Goal: Task Accomplishment & Management: Manage account settings

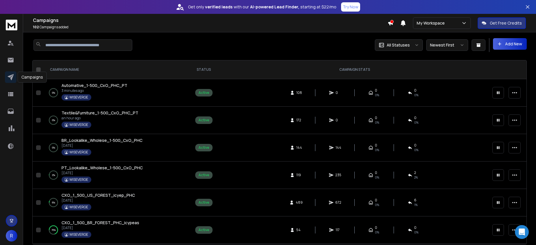
click at [39, 90] on td at bounding box center [38, 92] width 10 height 27
click at [512, 93] on icon "button" at bounding box center [515, 93] width 6 height 6
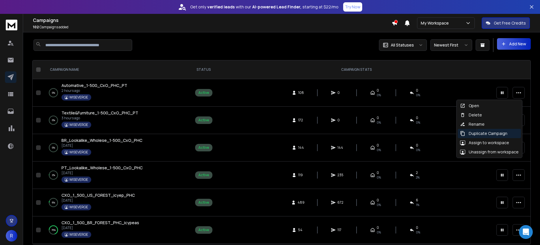
click at [497, 131] on div "Duplicate Campaign" at bounding box center [483, 133] width 47 height 6
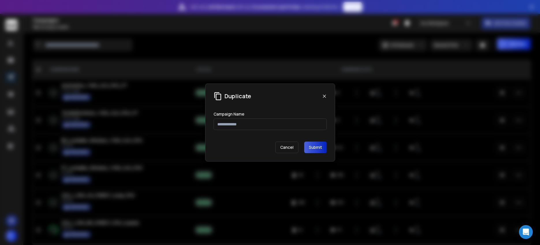
click at [237, 122] on input "text" at bounding box center [270, 124] width 113 height 12
paste input "**********"
click at [243, 124] on input "**********" at bounding box center [270, 124] width 113 height 12
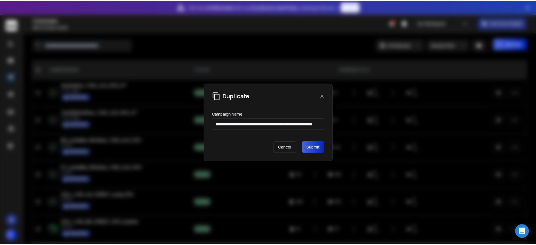
scroll to position [0, 0]
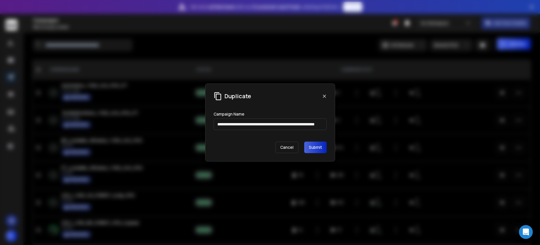
click at [244, 125] on input "**********" at bounding box center [270, 124] width 113 height 12
type input "**********"
click at [311, 146] on button "Submit" at bounding box center [315, 147] width 23 height 12
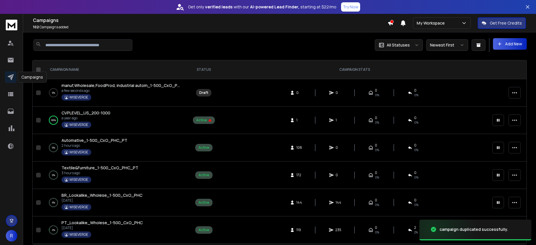
click at [14, 76] on link at bounding box center [11, 77] width 12 height 12
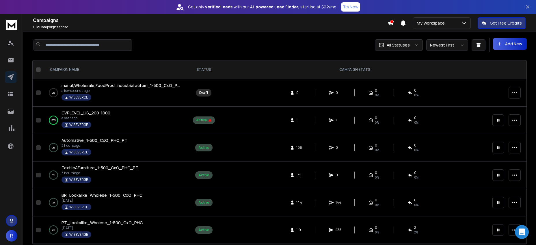
click at [147, 86] on span "manuf,Wholesale,FoodProd, industrial autom_1-500_CxO_PHC_PT" at bounding box center [126, 85] width 130 height 5
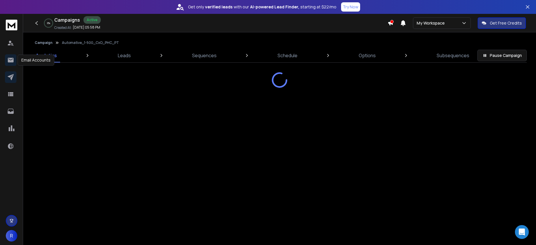
click at [13, 61] on icon at bounding box center [11, 60] width 6 height 5
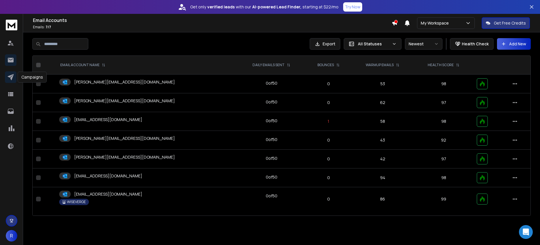
click at [12, 79] on icon at bounding box center [10, 77] width 7 height 7
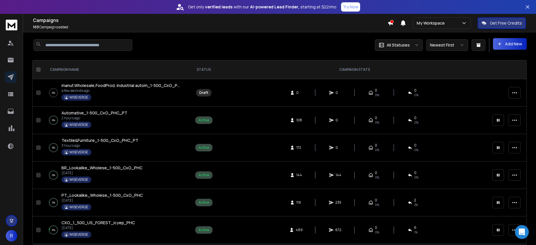
click at [158, 85] on span "manuf,Wholesale,FoodProd, industrial autom_1-500_CxO_PHC_PT" at bounding box center [126, 85] width 130 height 5
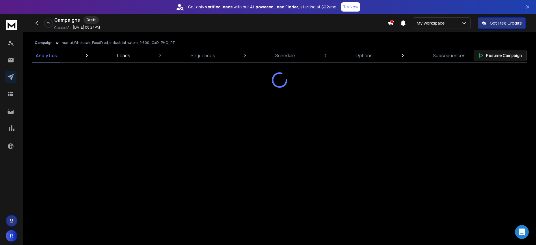
click at [120, 56] on p "Leads" at bounding box center [123, 55] width 13 height 7
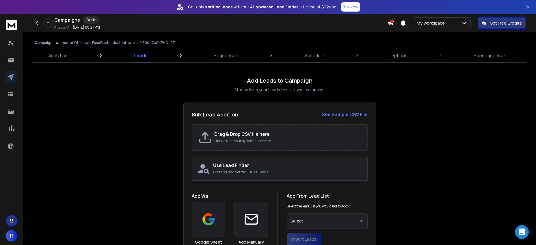
click at [253, 121] on div "Bulk Lead Addition See Sample CSV File Drag & Drop CSV file here Upload from yo…" at bounding box center [280, 145] width 176 height 70
click at [258, 135] on h2 "Drag & Drop CSV file here" at bounding box center [287, 133] width 147 height 7
type input "**********"
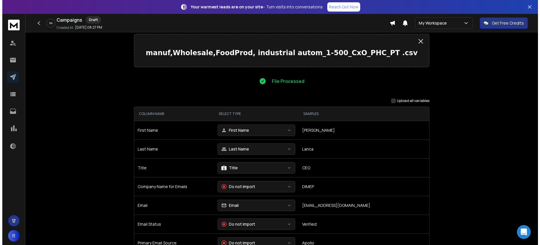
scroll to position [18, 0]
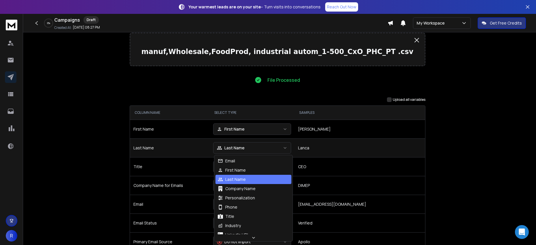
click at [262, 147] on button "Last Name" at bounding box center [252, 148] width 78 height 12
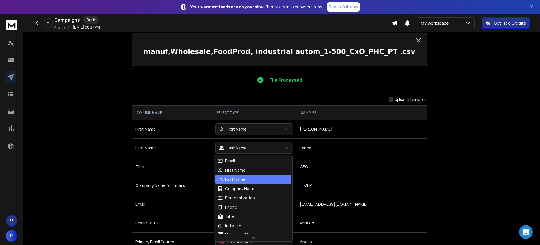
scroll to position [53, 0]
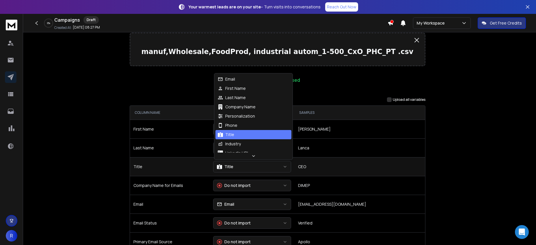
click at [240, 165] on button "Title" at bounding box center [252, 167] width 78 height 12
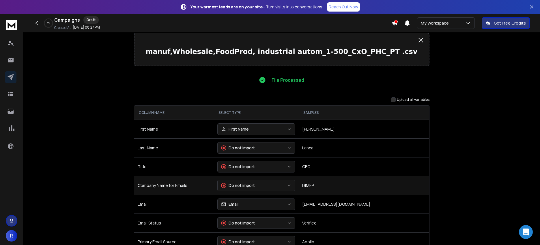
click at [235, 189] on button "Do not import" at bounding box center [256, 186] width 78 height 12
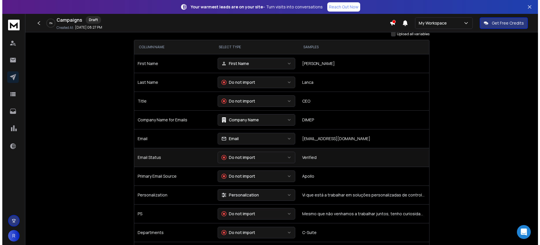
scroll to position [84, 0]
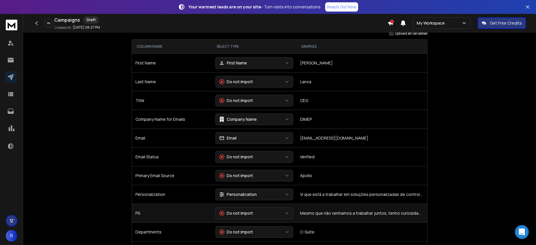
click at [251, 218] on button "Do not import" at bounding box center [254, 213] width 78 height 12
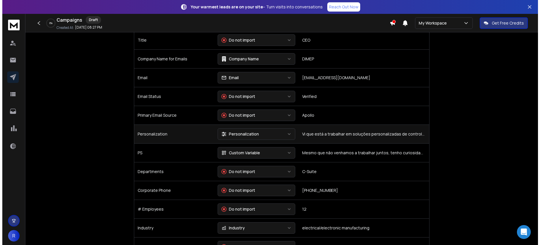
scroll to position [169, 0]
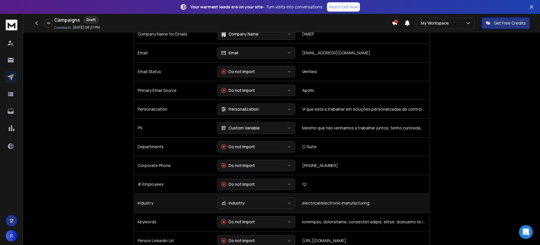
click at [253, 202] on button "Industry" at bounding box center [256, 203] width 78 height 12
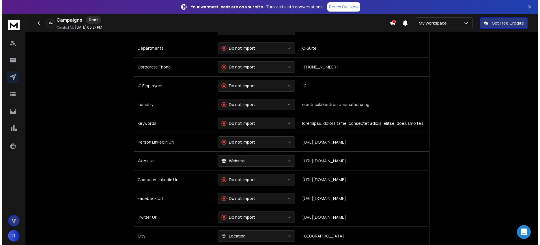
scroll to position [286, 0]
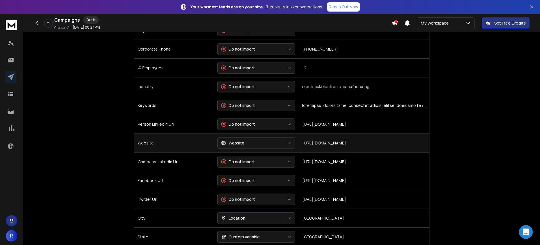
click at [244, 143] on button "Website" at bounding box center [256, 143] width 78 height 12
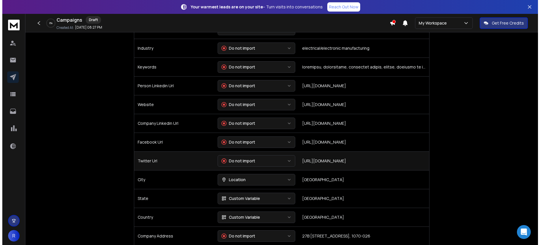
scroll to position [327, 0]
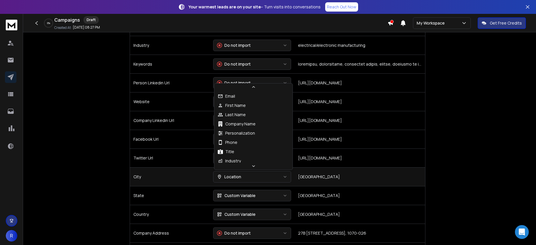
click at [244, 171] on button "Location" at bounding box center [252, 177] width 78 height 12
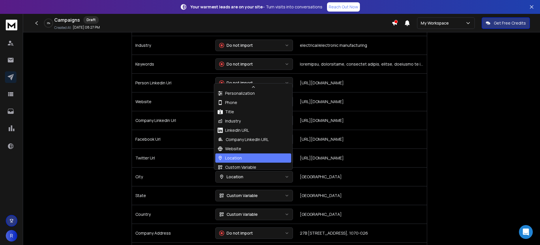
scroll to position [53, 0]
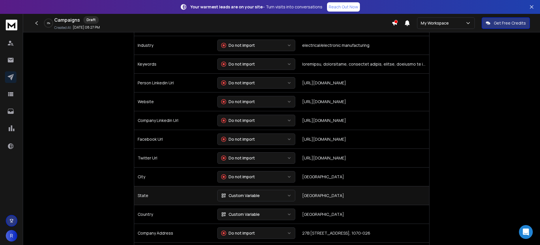
click at [247, 198] on button "Custom Variable" at bounding box center [256, 196] width 78 height 12
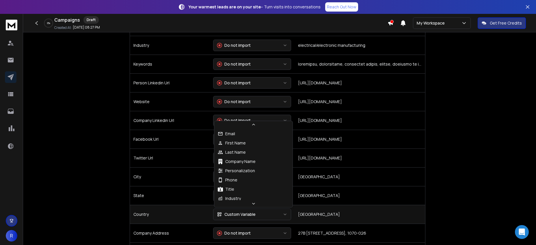
click at [242, 212] on div "Custom Variable" at bounding box center [236, 214] width 39 height 6
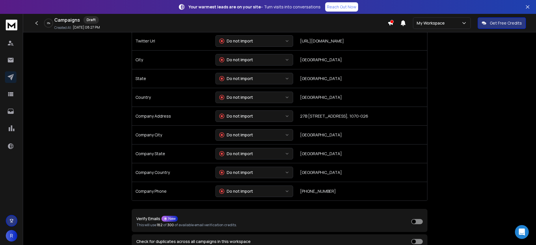
scroll to position [487, 0]
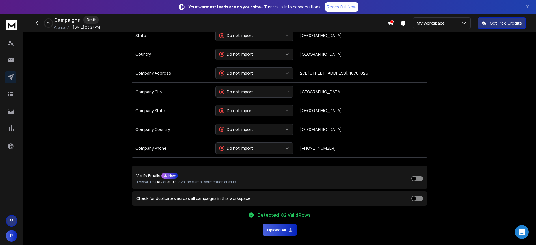
click at [285, 228] on button "Upload All" at bounding box center [279, 230] width 34 height 12
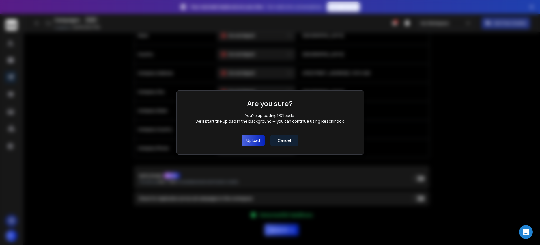
click at [255, 142] on button "Upload" at bounding box center [253, 141] width 23 height 12
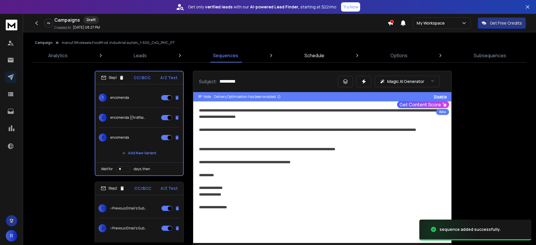
click at [319, 55] on p "Schedule" at bounding box center [314, 55] width 20 height 7
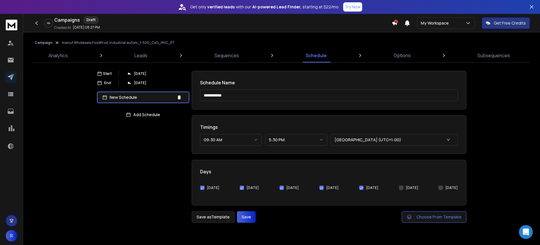
click at [247, 217] on button "Save" at bounding box center [246, 217] width 19 height 12
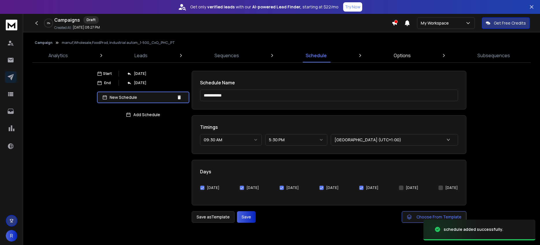
click at [404, 58] on p "Options" at bounding box center [402, 55] width 17 height 7
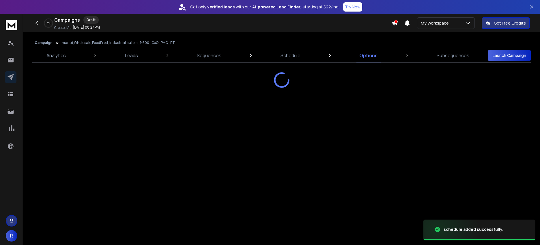
select select "*"
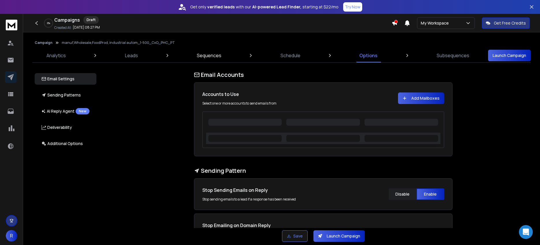
click at [206, 57] on p "Sequences" at bounding box center [209, 55] width 25 height 7
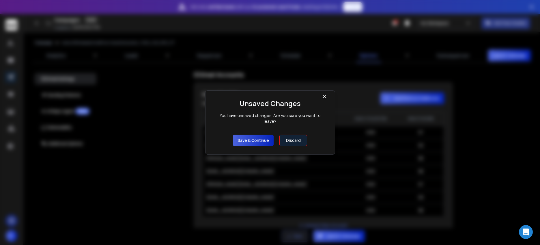
click at [247, 141] on button "Save & Continue" at bounding box center [253, 141] width 41 height 12
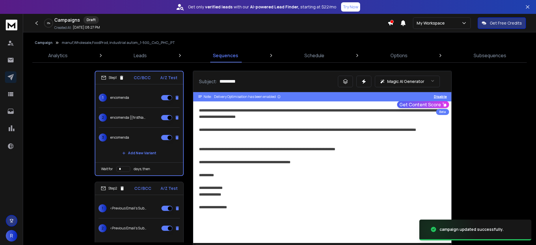
click at [126, 114] on div "2 encomenda {{firstName}}" at bounding box center [123, 117] width 49 height 8
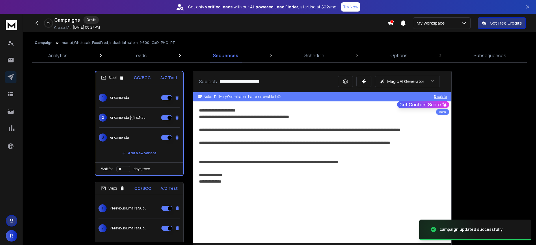
click at [125, 140] on div "3 encomenda" at bounding box center [114, 137] width 30 height 8
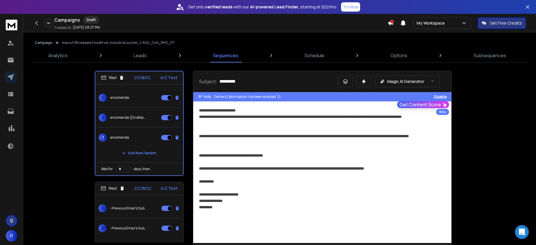
click at [124, 120] on div "2 encomenda {{firstName}}" at bounding box center [123, 117] width 49 height 8
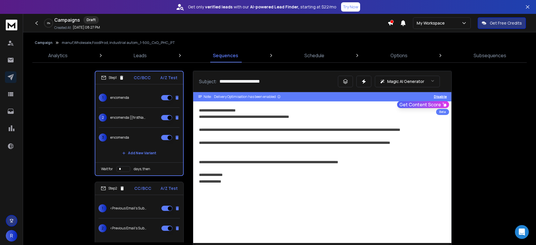
click at [126, 101] on div "1 encomenda" at bounding box center [114, 98] width 30 height 8
type input "*********"
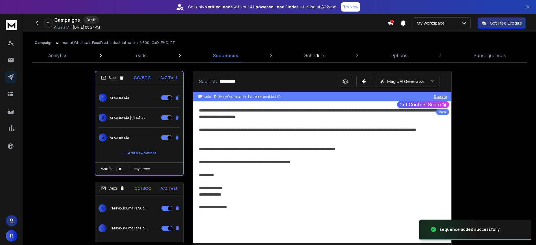
click at [321, 57] on p "Schedule" at bounding box center [314, 55] width 20 height 7
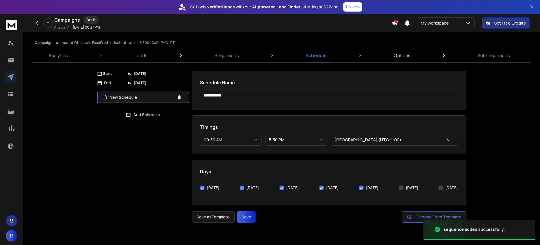
click at [403, 53] on p "Options" at bounding box center [402, 55] width 17 height 7
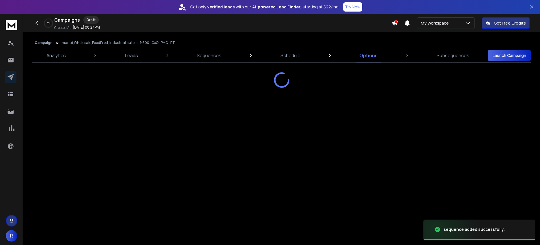
select select "*"
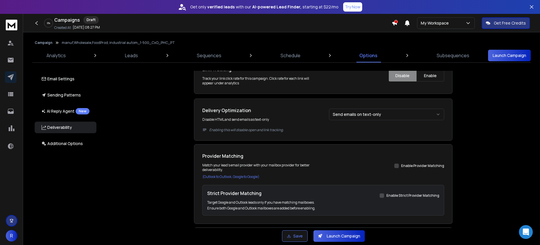
scroll to position [698, 0]
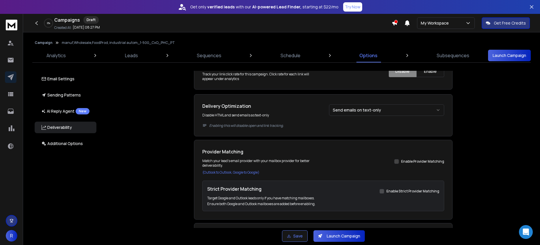
click at [343, 237] on button "Launch Campaign" at bounding box center [339, 236] width 51 height 12
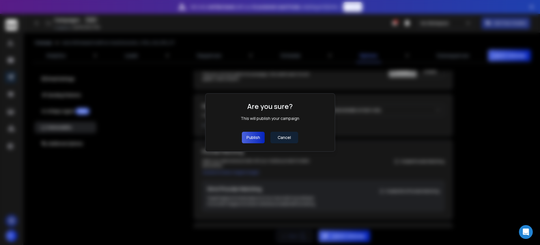
click at [255, 140] on button "Publish" at bounding box center [253, 138] width 23 height 12
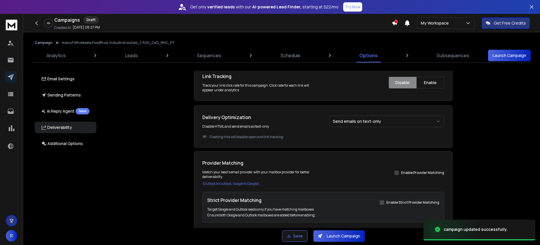
scroll to position [685, 0]
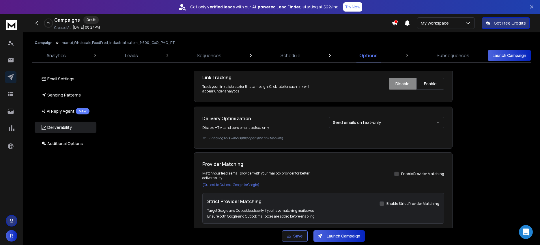
click at [346, 238] on button "Launch Campaign" at bounding box center [339, 236] width 51 height 12
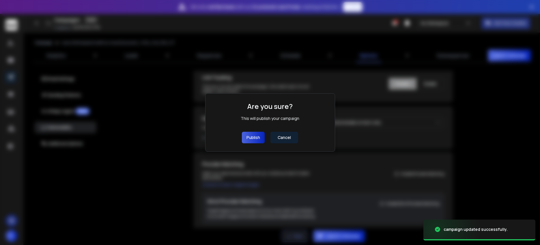
click at [257, 138] on button "Publish" at bounding box center [253, 138] width 23 height 12
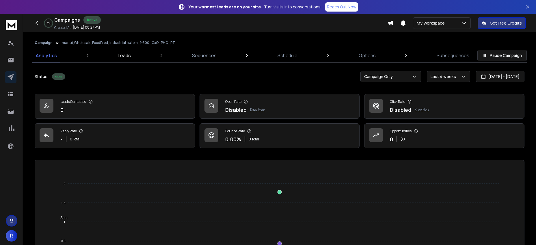
click at [124, 57] on p "Leads" at bounding box center [124, 55] width 13 height 7
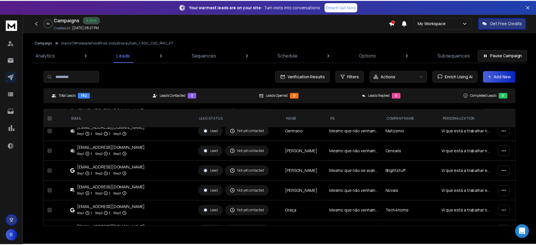
scroll to position [902, 0]
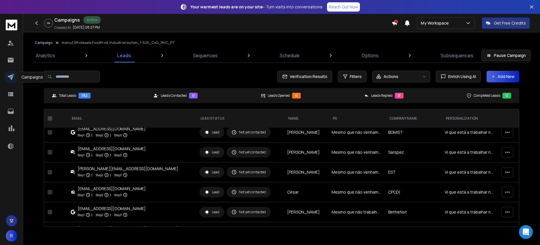
click at [14, 77] on link at bounding box center [11, 77] width 12 height 12
